Goal: Task Accomplishment & Management: Manage account settings

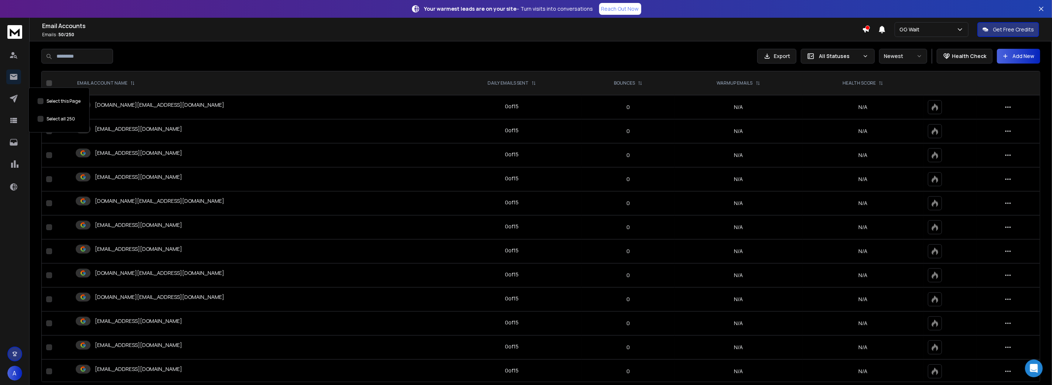
click at [42, 117] on button "Select this Page" at bounding box center [41, 119] width 6 height 6
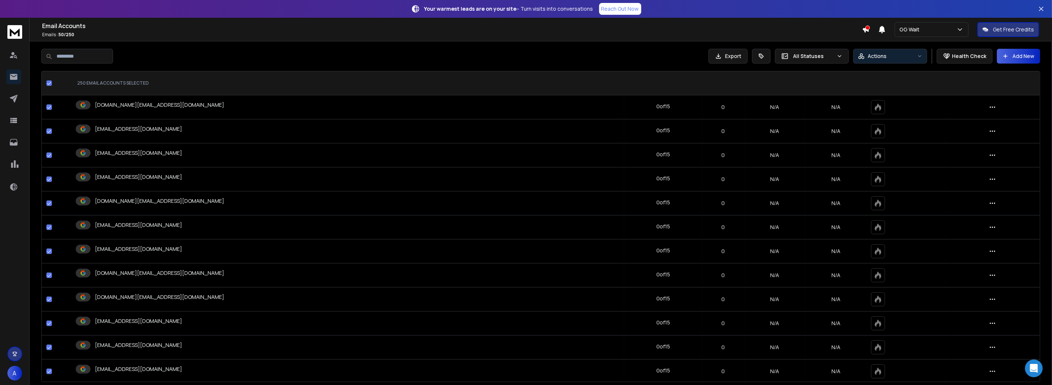
click at [914, 59] on div "Actions" at bounding box center [886, 55] width 56 height 7
click at [896, 93] on div "Enable Warmup" at bounding box center [892, 97] width 50 height 8
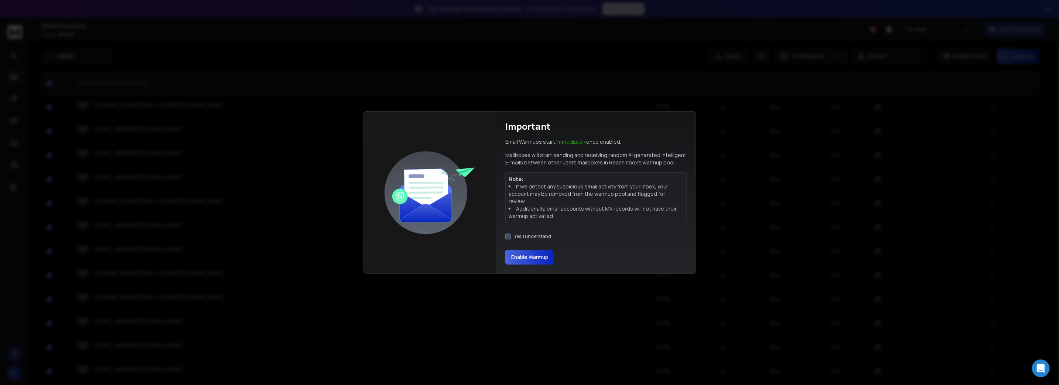
click at [507, 233] on button "Yes, I understand" at bounding box center [508, 236] width 6 height 6
click at [519, 252] on button "Enable Warmup" at bounding box center [529, 257] width 49 height 15
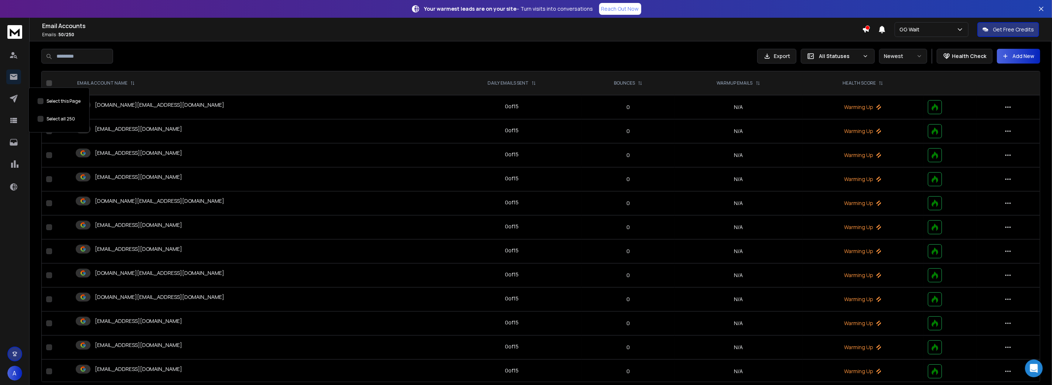
click at [41, 119] on button "Select this Page" at bounding box center [41, 119] width 6 height 6
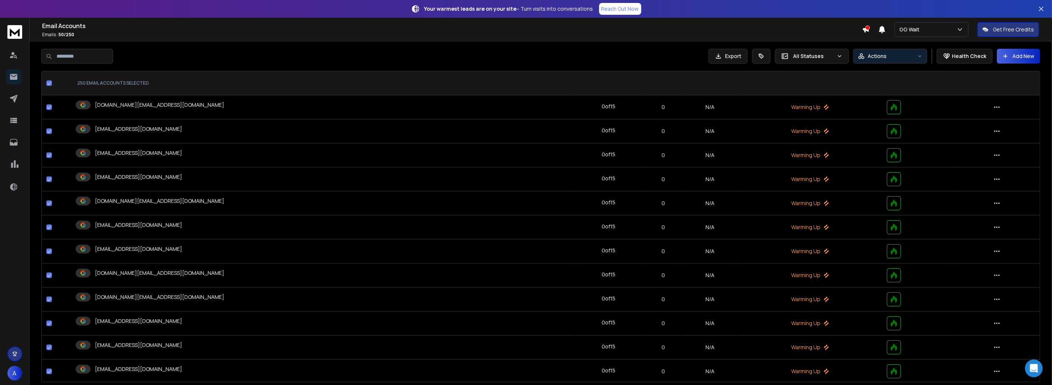
click at [892, 54] on div "Actions" at bounding box center [886, 55] width 56 height 7
click at [890, 73] on div "Bulk Edit" at bounding box center [882, 72] width 31 height 7
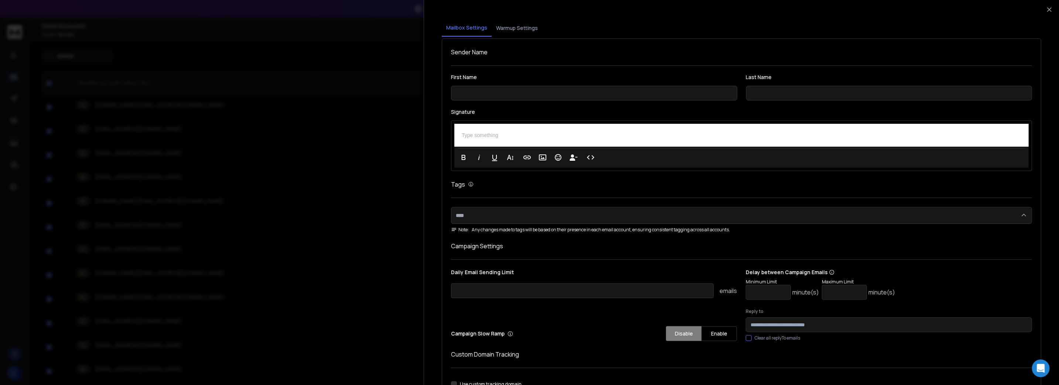
click at [498, 291] on input "number" at bounding box center [582, 290] width 263 height 15
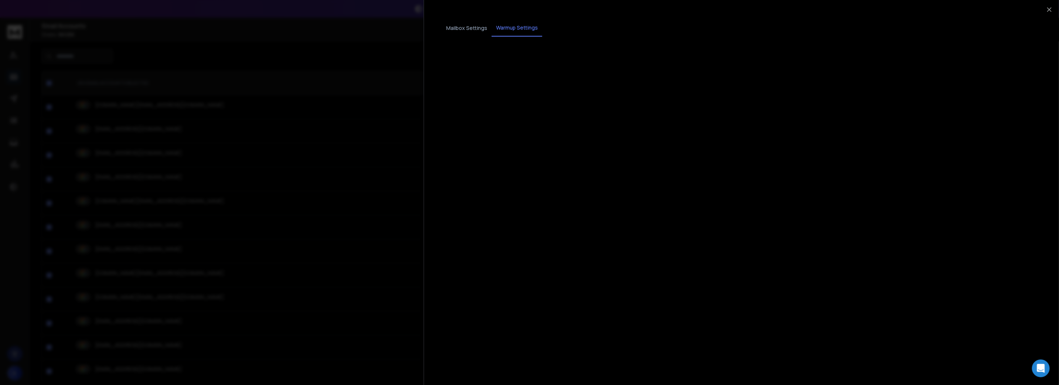
click at [519, 30] on button "Warmup Settings" at bounding box center [517, 28] width 51 height 17
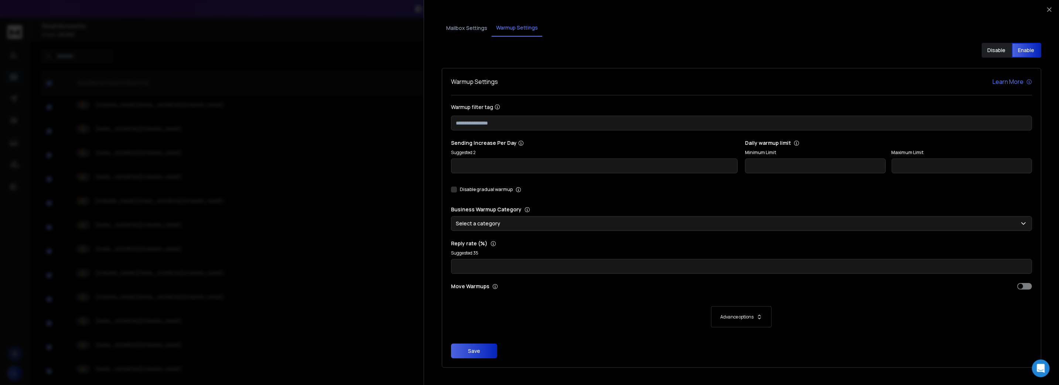
click at [509, 163] on input "number" at bounding box center [594, 165] width 287 height 15
type input "**"
click at [796, 164] on input "number" at bounding box center [815, 165] width 140 height 15
type input "**"
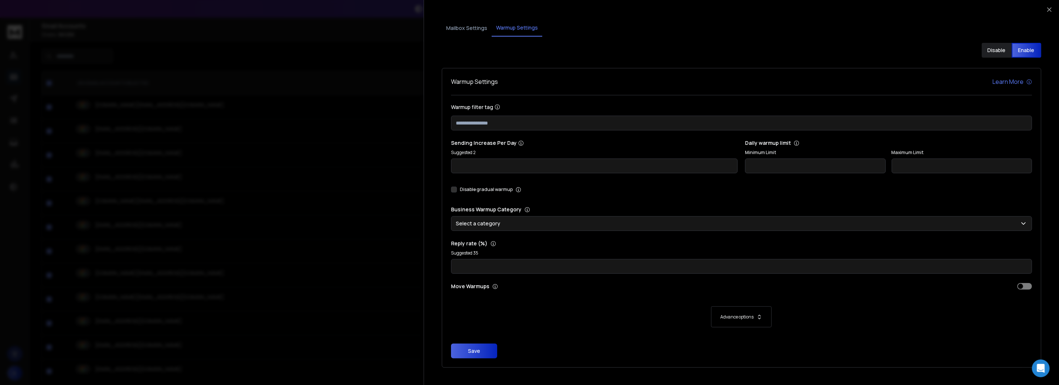
click at [1027, 287] on button "button" at bounding box center [1024, 286] width 15 height 7
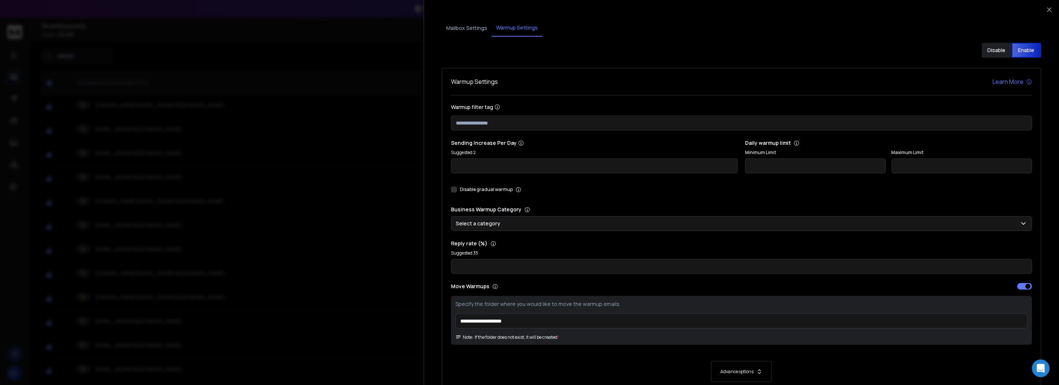
click at [504, 264] on input "number" at bounding box center [741, 266] width 581 height 15
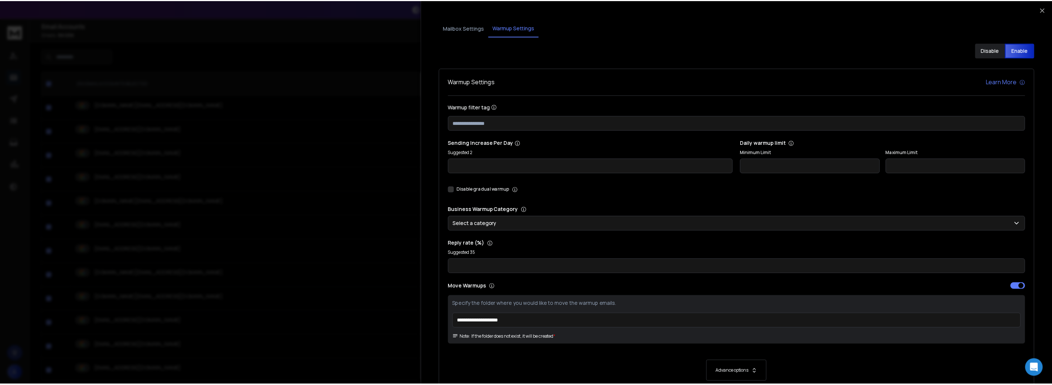
scroll to position [58, 0]
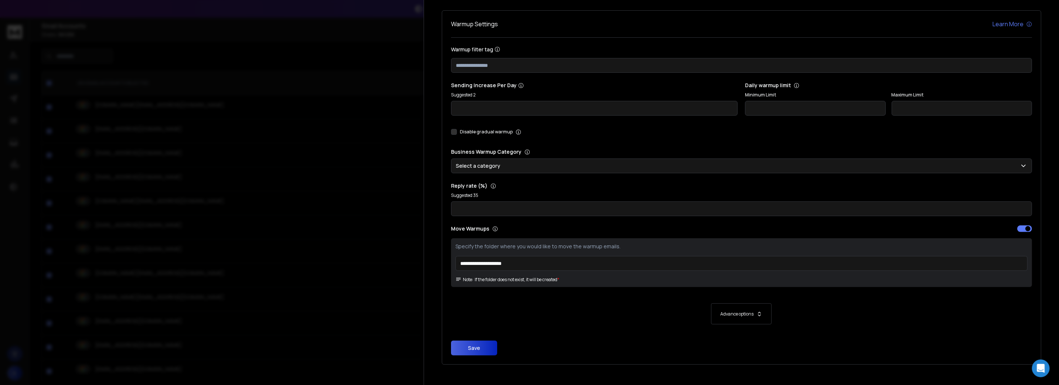
type input "**"
click at [469, 346] on button "Save" at bounding box center [474, 348] width 46 height 15
